Goal: Transaction & Acquisition: Obtain resource

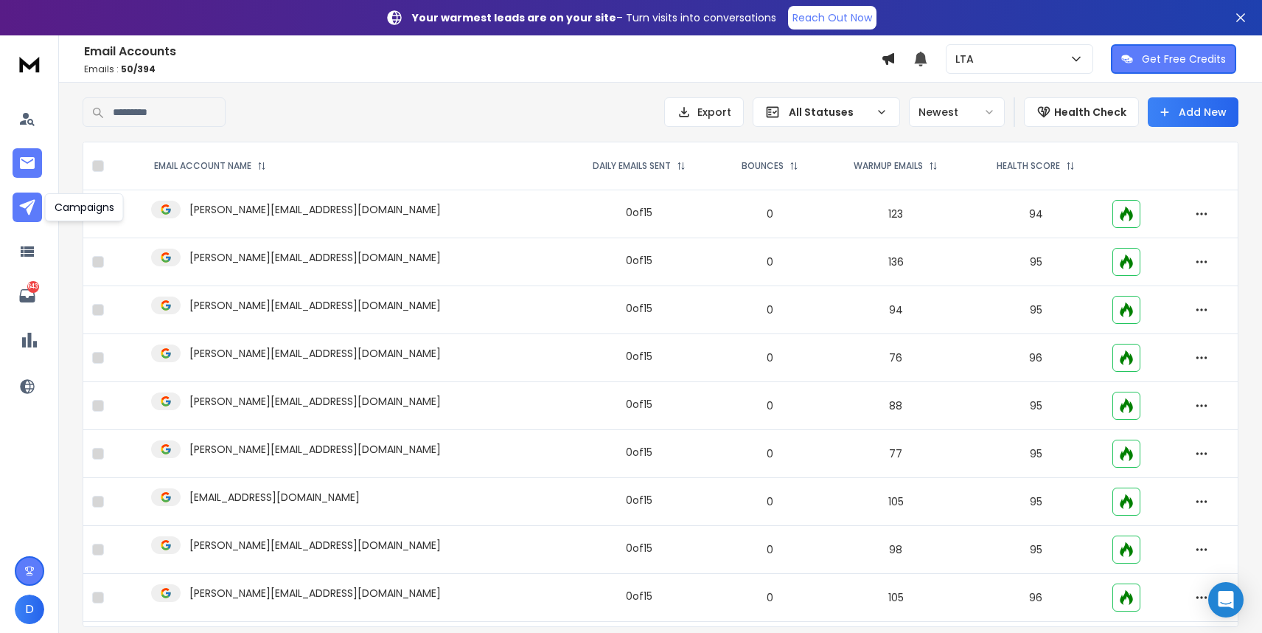
click at [23, 202] on icon at bounding box center [27, 207] width 18 height 18
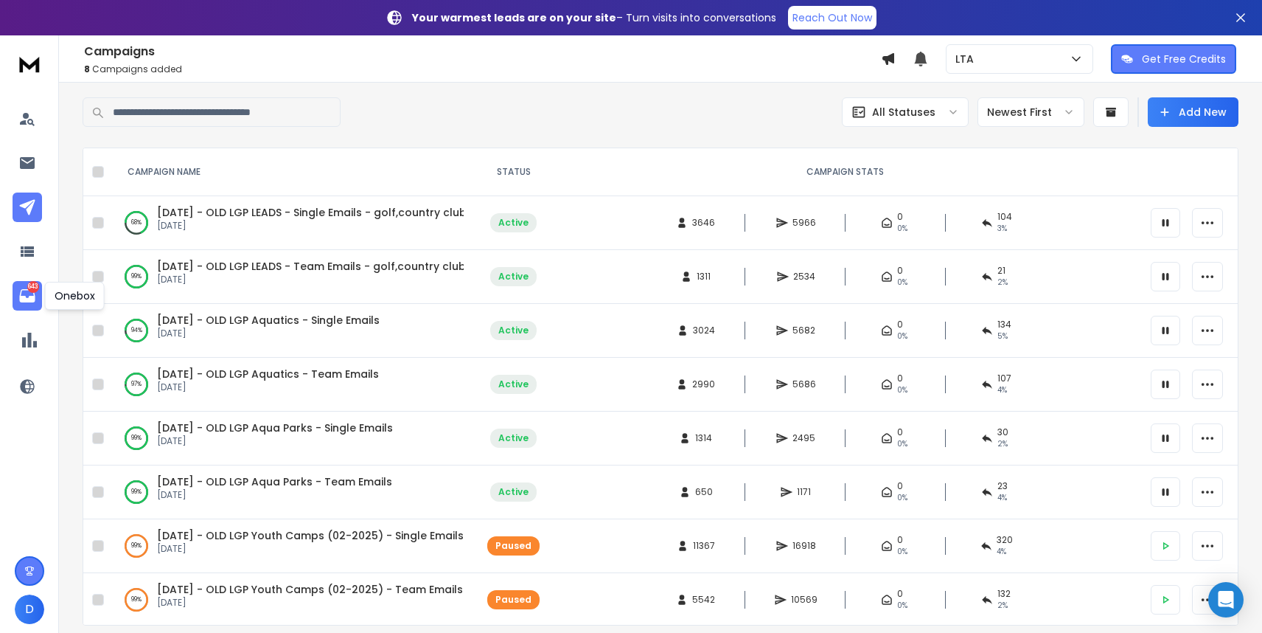
click at [24, 305] on link "643" at bounding box center [27, 295] width 29 height 29
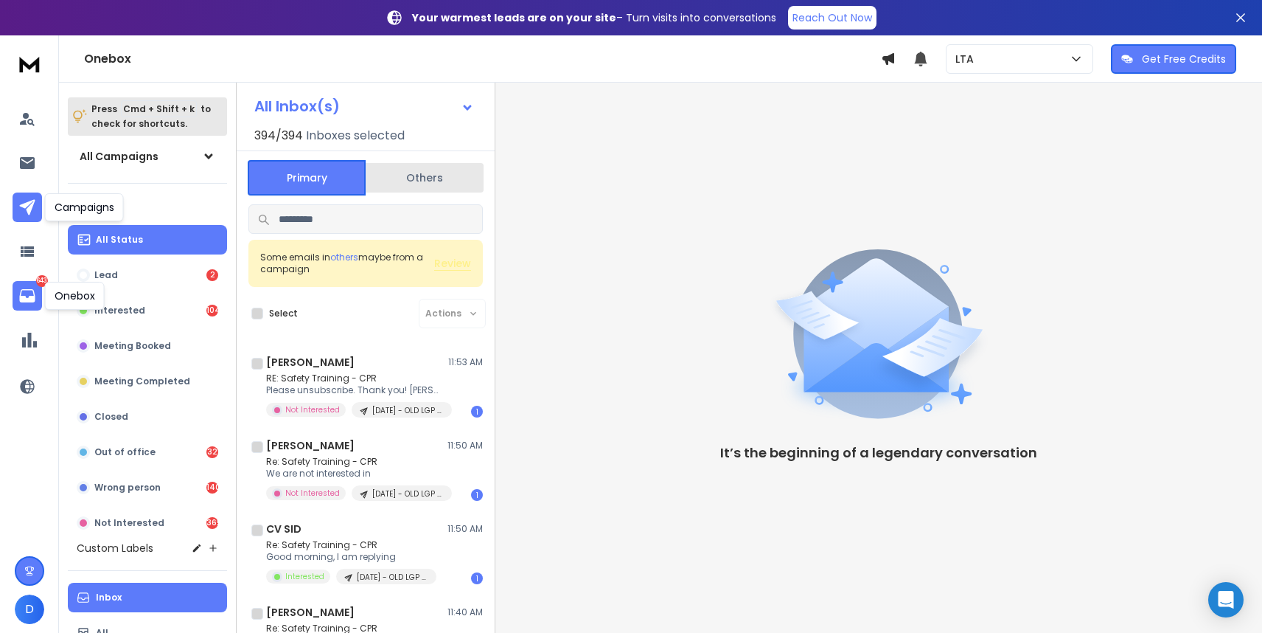
click at [35, 201] on icon at bounding box center [27, 207] width 18 height 18
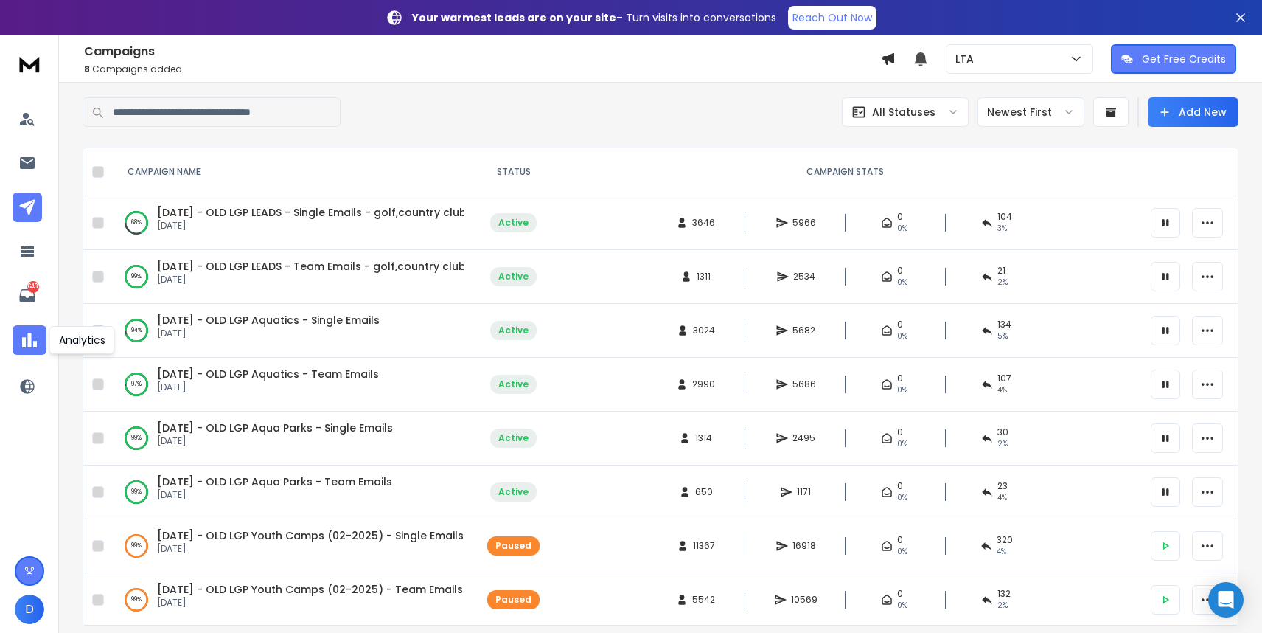
click at [25, 335] on icon at bounding box center [29, 340] width 22 height 22
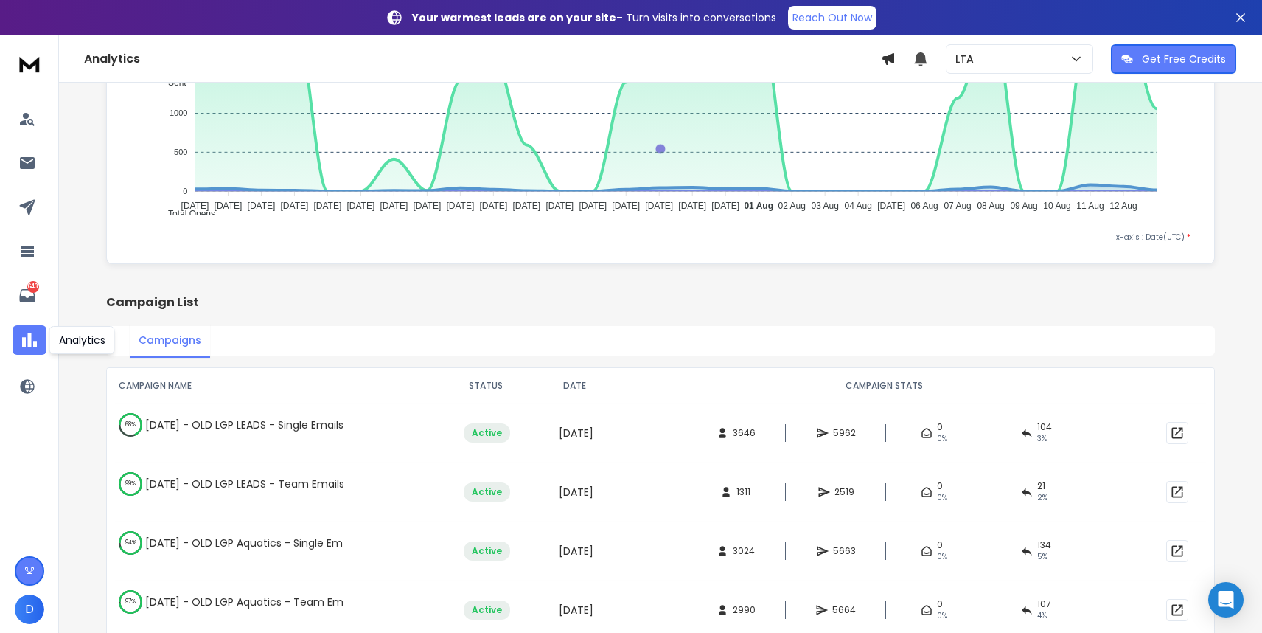
scroll to position [291, 0]
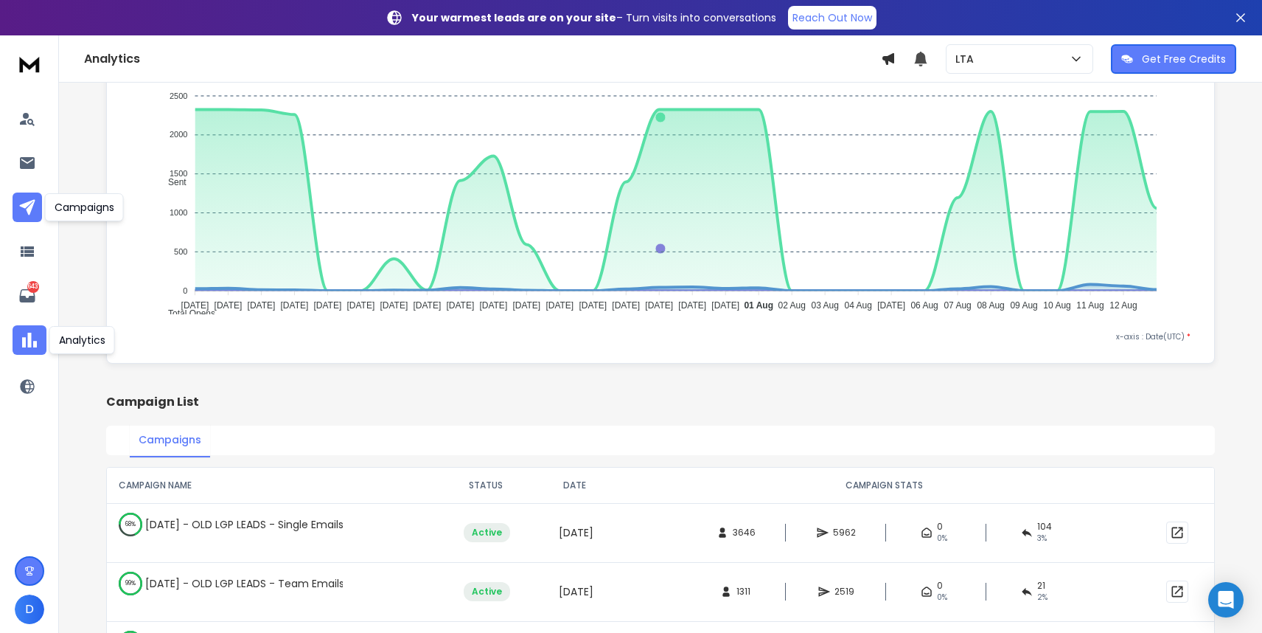
click at [28, 200] on icon at bounding box center [27, 207] width 18 height 18
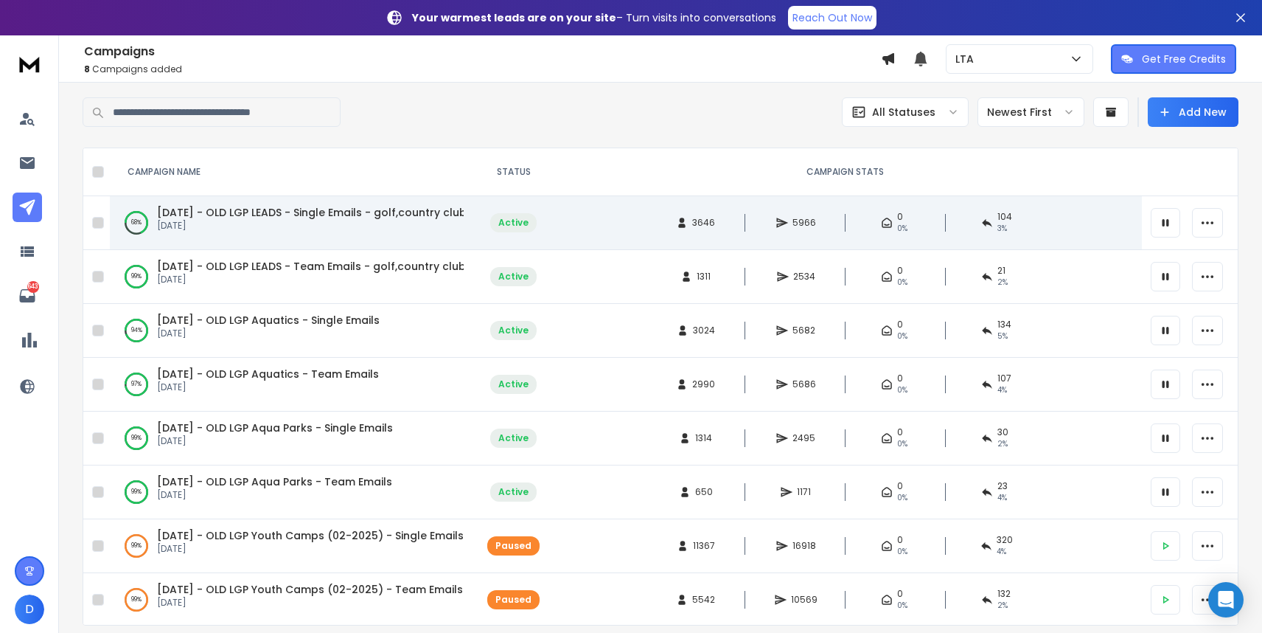
click at [426, 216] on span "[DATE] - OLD LGP LEADS - Single Emails - golf,country club, rehab, therapy, ass…" at bounding box center [465, 212] width 616 height 15
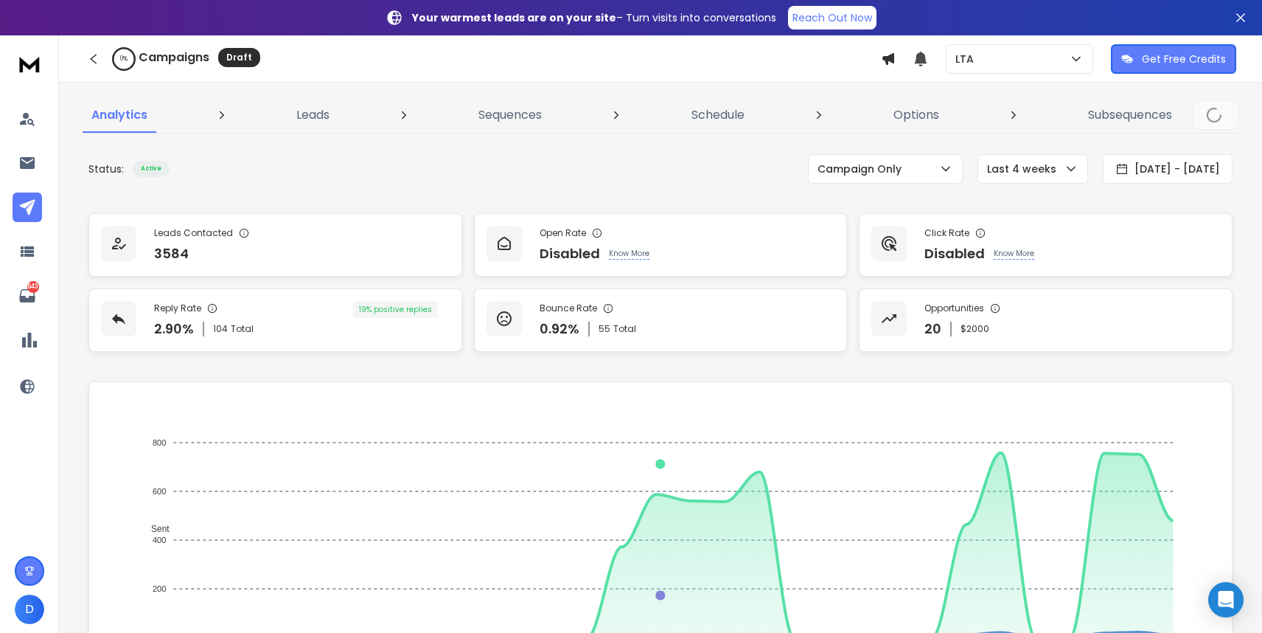
click at [273, 108] on div "Analytics Leads Sequences Schedule Options Subsequences" at bounding box center [632, 114] width 1098 height 35
click at [303, 112] on p "Leads" at bounding box center [312, 115] width 33 height 18
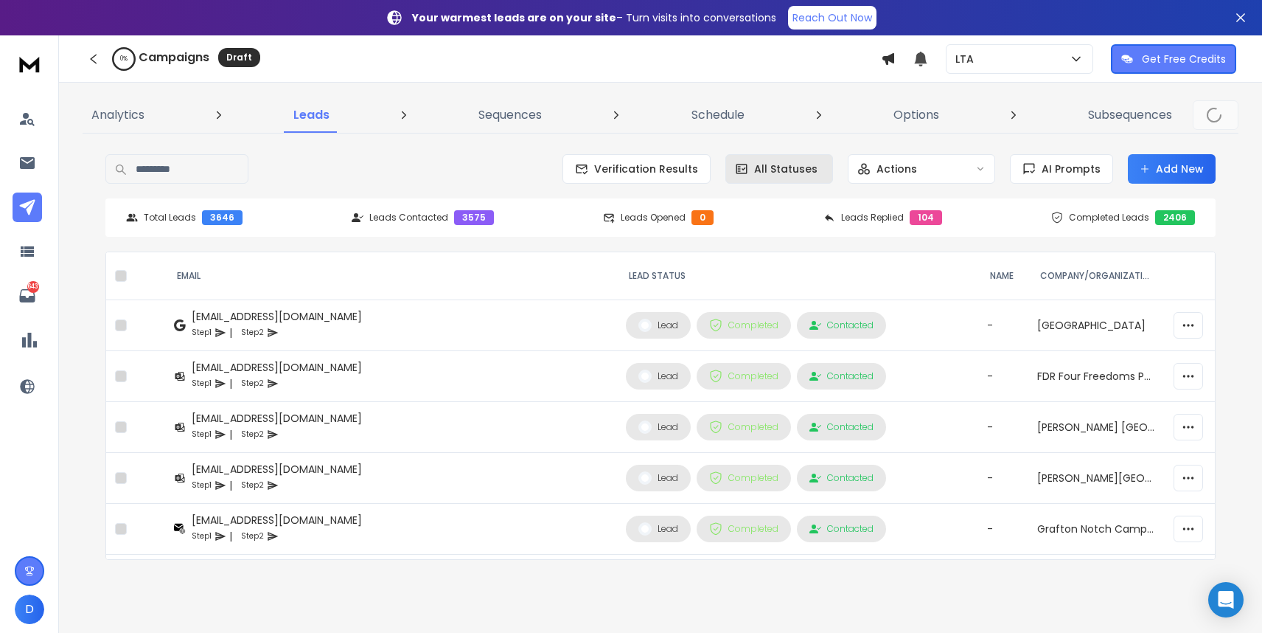
click at [772, 168] on p "All Statuses" at bounding box center [785, 168] width 63 height 15
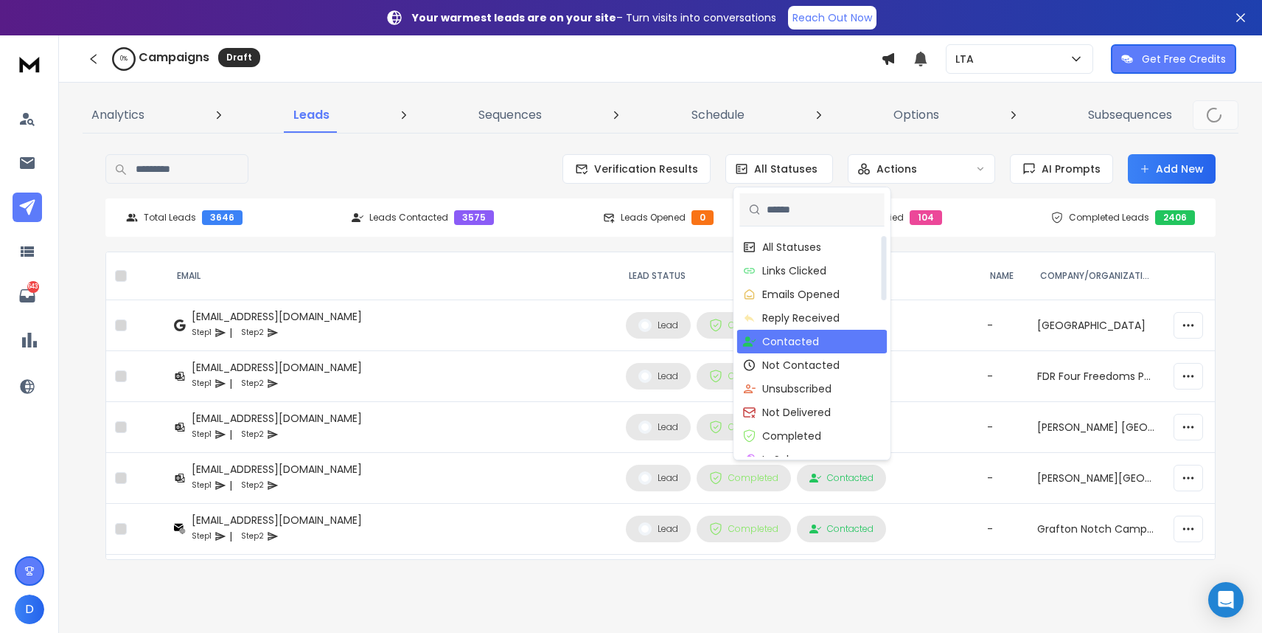
click at [816, 345] on p "Contacted" at bounding box center [790, 341] width 57 height 15
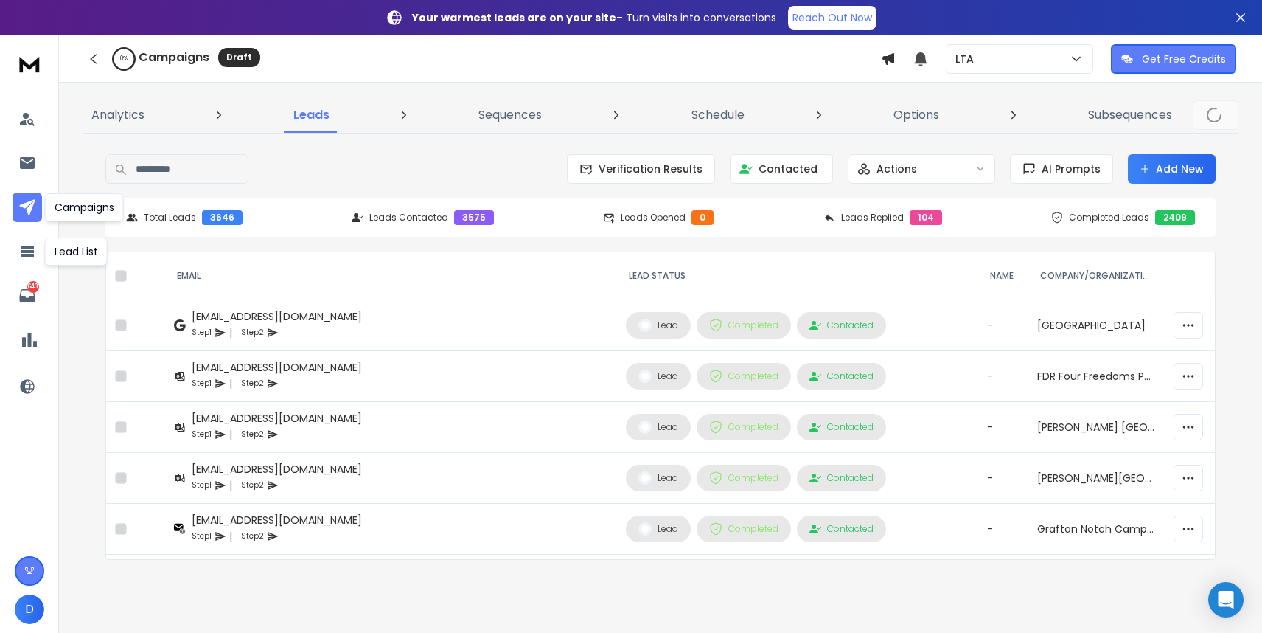
click at [32, 218] on link at bounding box center [27, 206] width 29 height 29
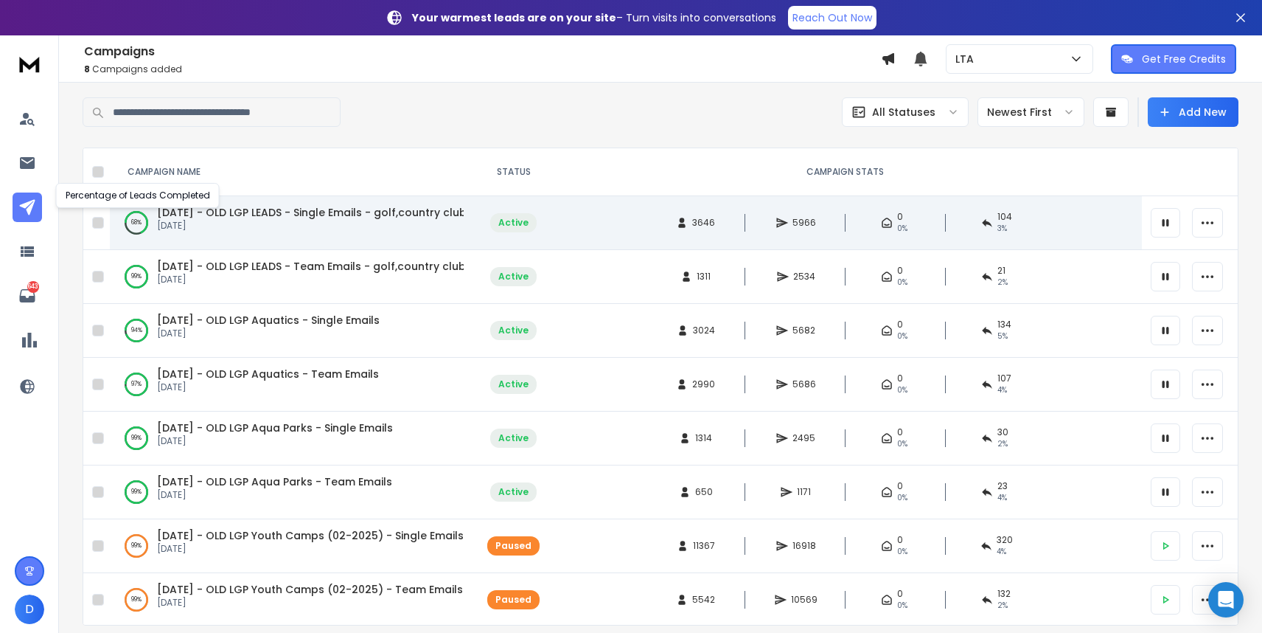
click at [186, 218] on span "[DATE] - OLD LGP LEADS - Single Emails - golf,country club, rehab, therapy, ass…" at bounding box center [465, 212] width 616 height 15
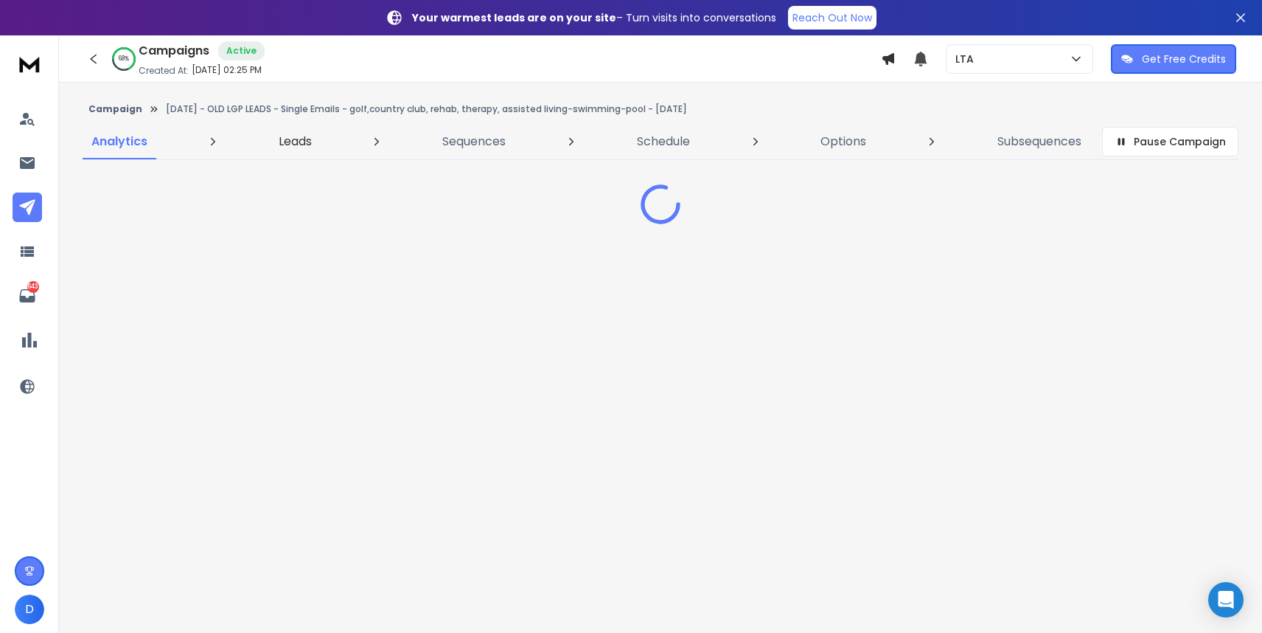
click at [299, 143] on p "Leads" at bounding box center [295, 142] width 33 height 18
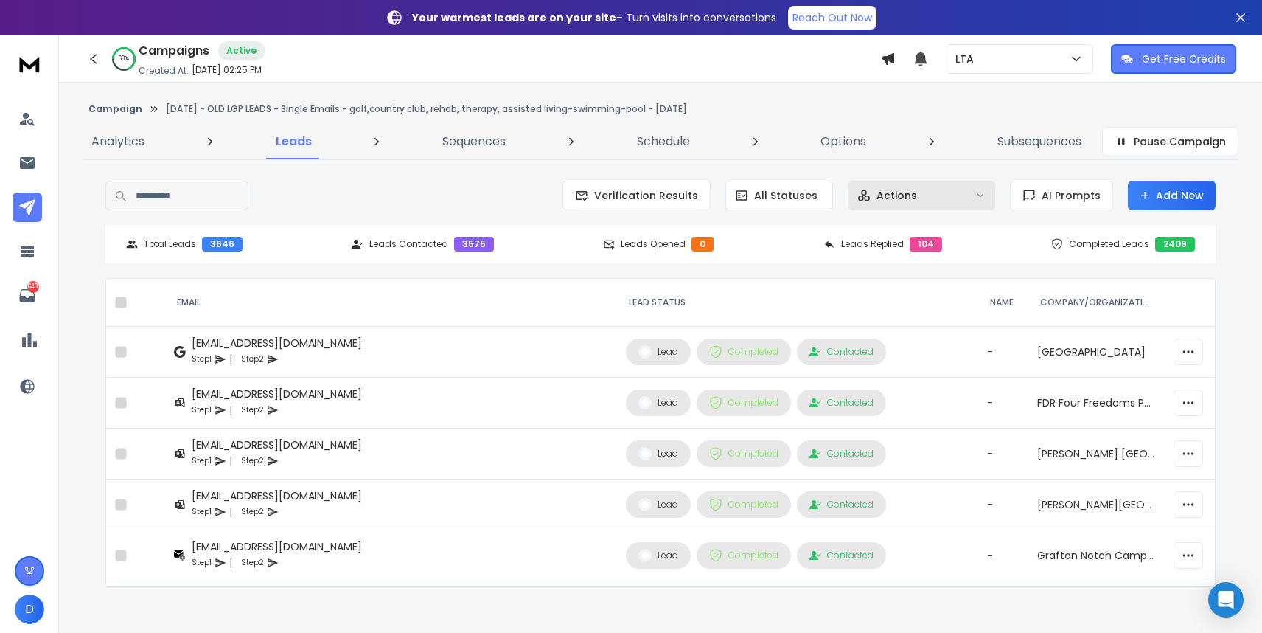
click at [889, 197] on p "Actions" at bounding box center [897, 195] width 41 height 15
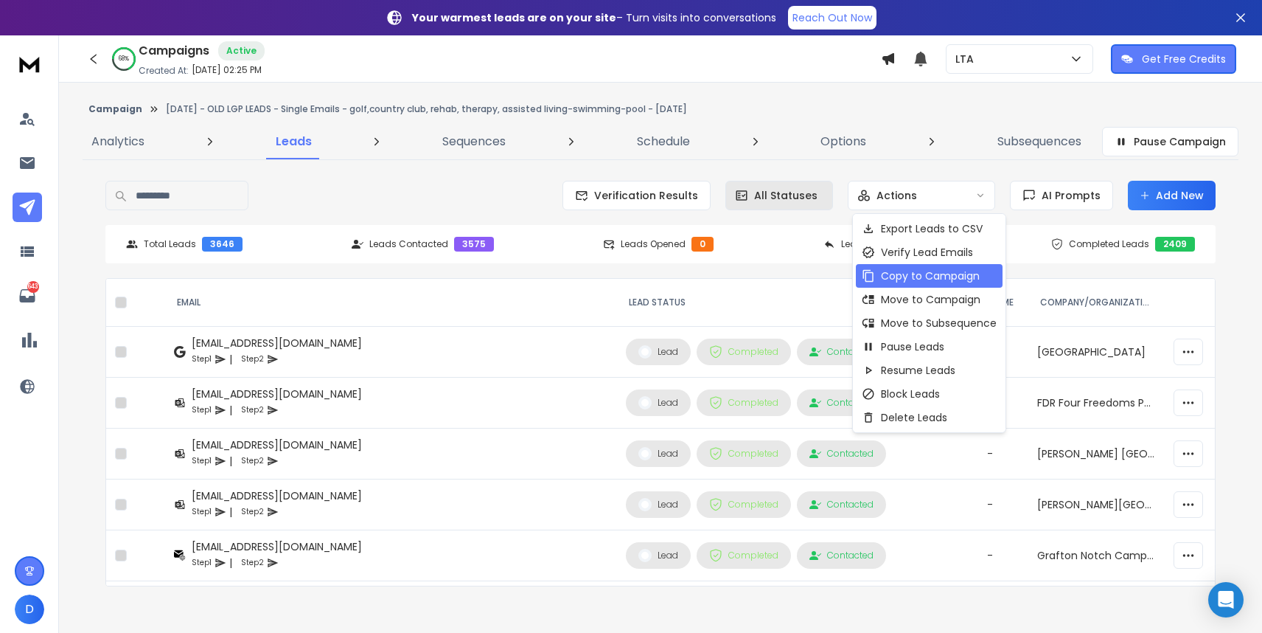
click at [787, 200] on p "All Statuses" at bounding box center [785, 195] width 63 height 15
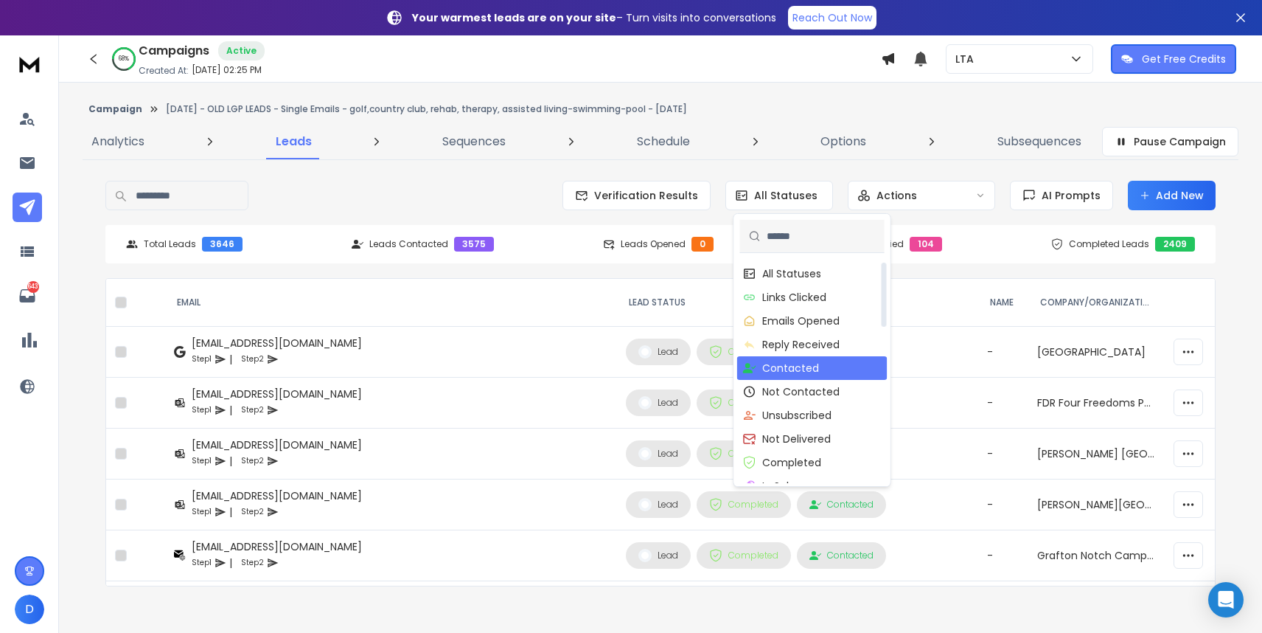
click at [788, 359] on div "Contacted" at bounding box center [812, 368] width 150 height 24
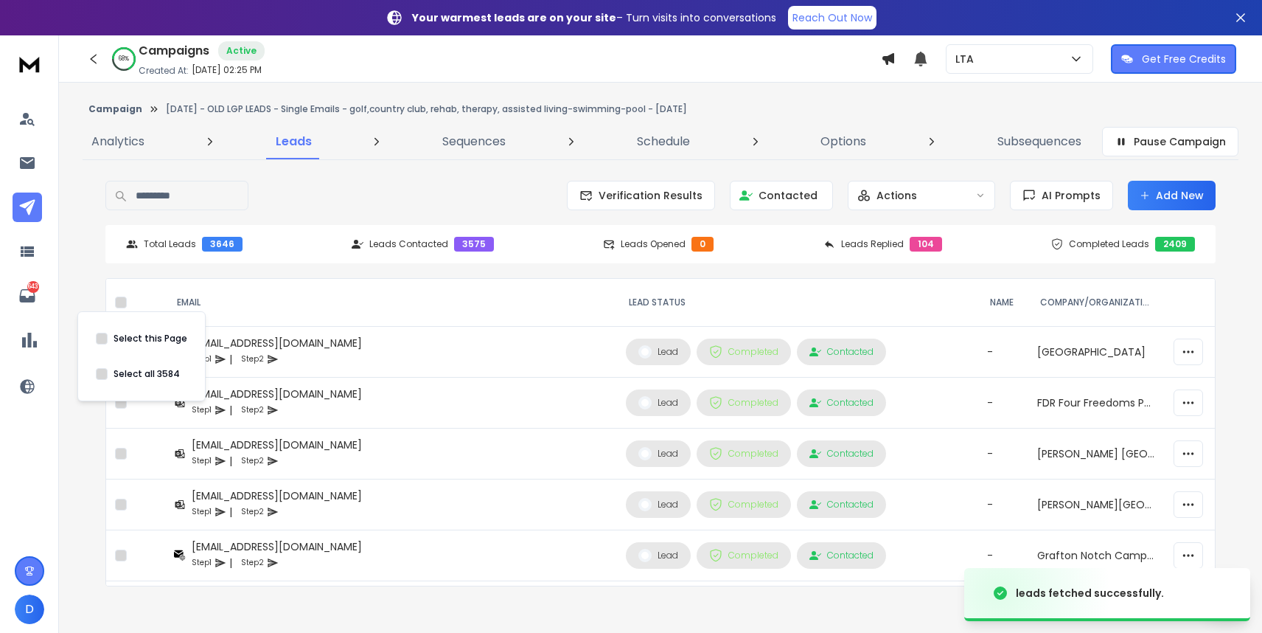
click at [102, 372] on button "Select this Page" at bounding box center [102, 374] width 12 height 12
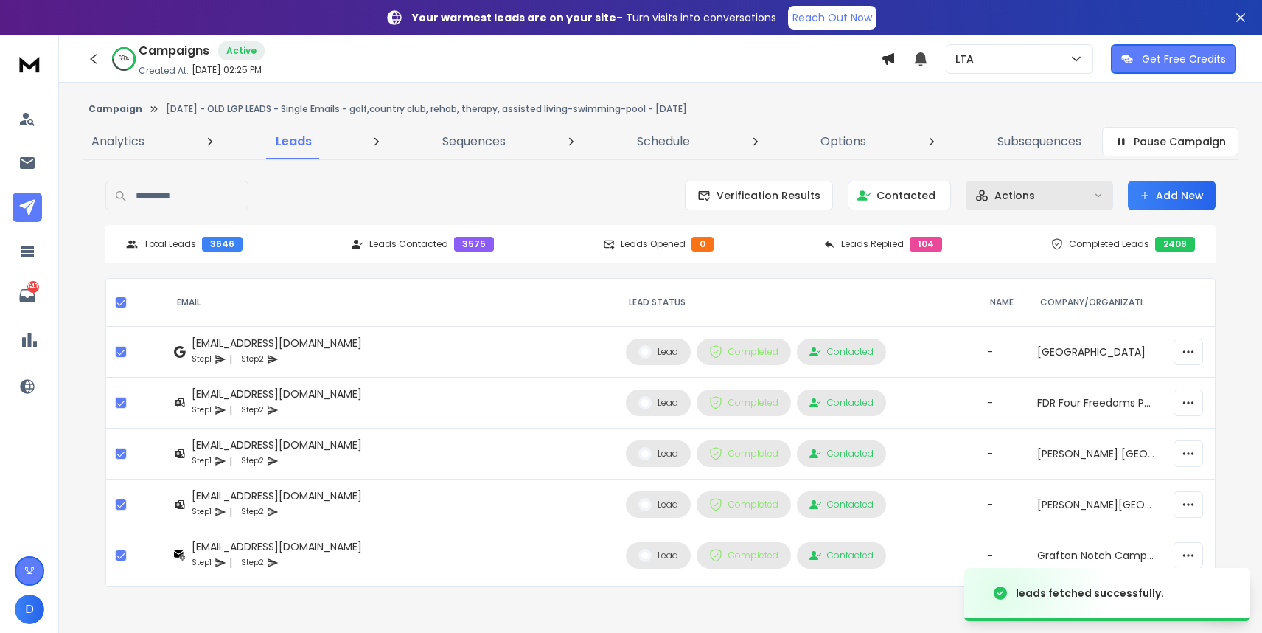
click at [1045, 187] on button "Actions" at bounding box center [1039, 195] width 147 height 29
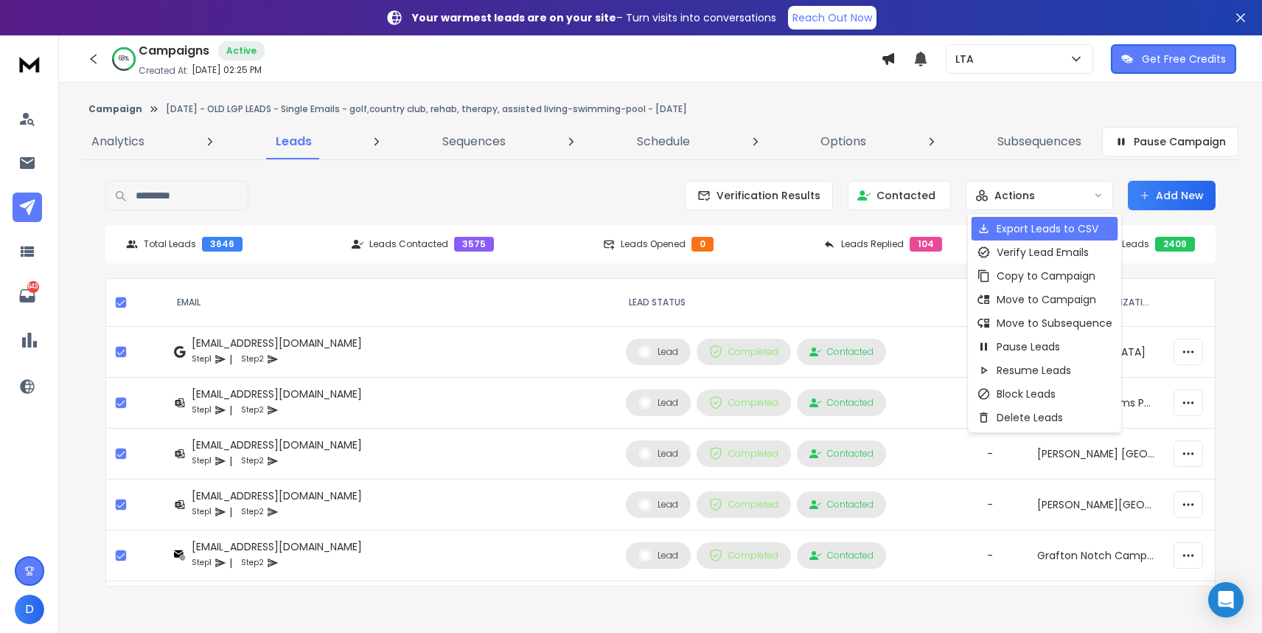
click at [1044, 227] on p "Export Leads to CSV" at bounding box center [1048, 228] width 102 height 15
